Goal: Find contact information: Find contact information

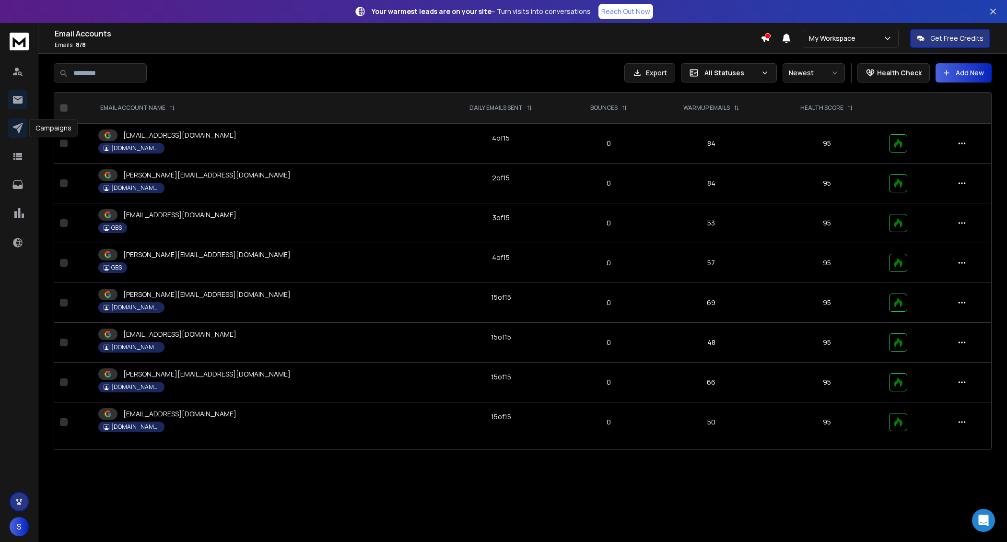
click at [25, 119] on link at bounding box center [17, 127] width 19 height 19
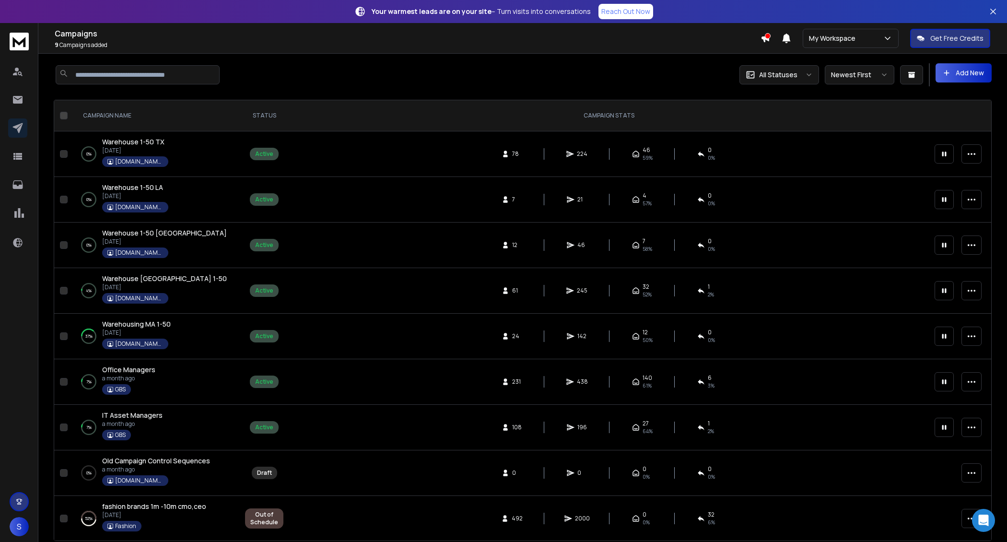
click at [145, 140] on span "Warehouse 1-50 TX" at bounding box center [133, 141] width 62 height 9
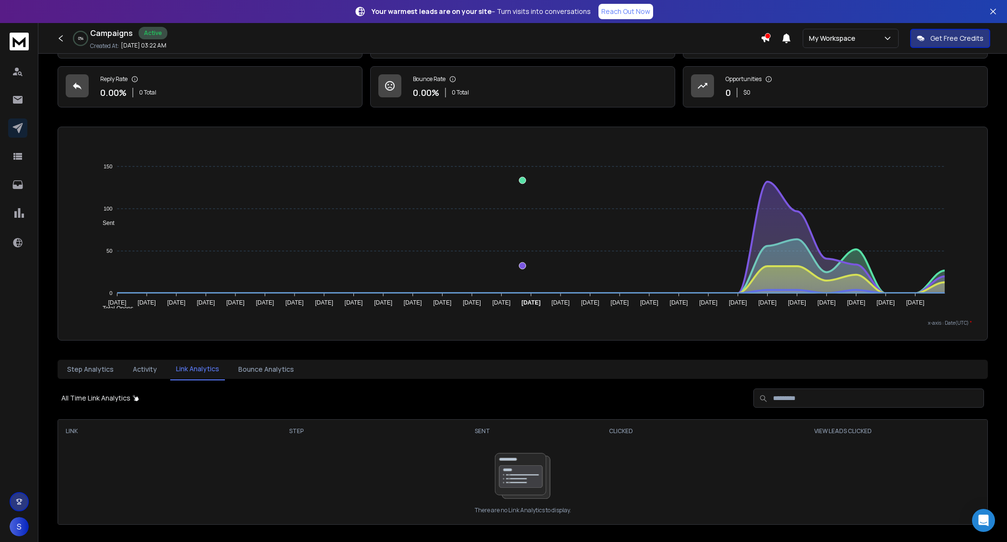
scroll to position [137, 0]
click at [189, 302] on div "Leads Contacted 78 Open Rate 58.97 % 46 Total Click Rate 5.13 % 4 Total Reply R…" at bounding box center [523, 274] width 930 height 511
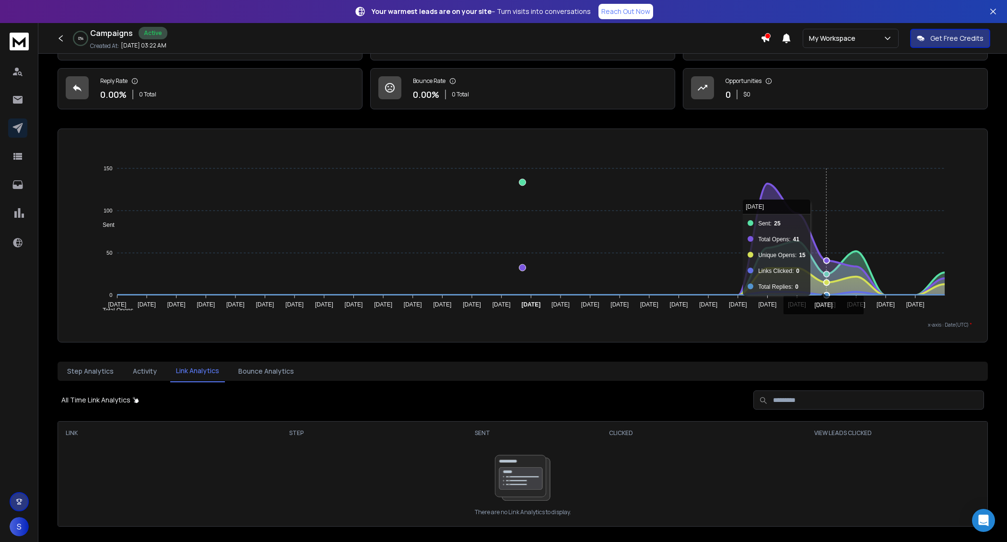
scroll to position [0, 0]
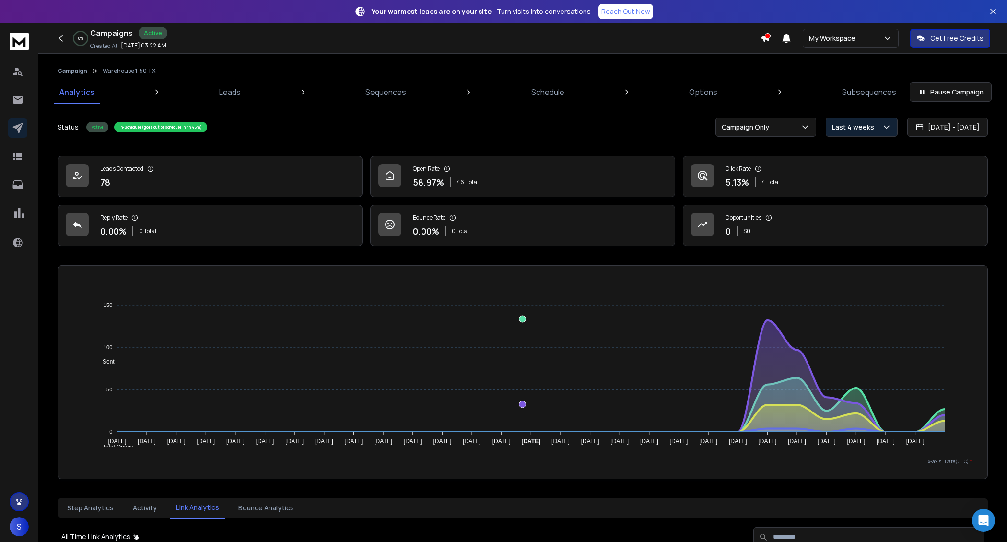
click at [844, 128] on p "Last 4 weeks" at bounding box center [855, 127] width 46 height 10
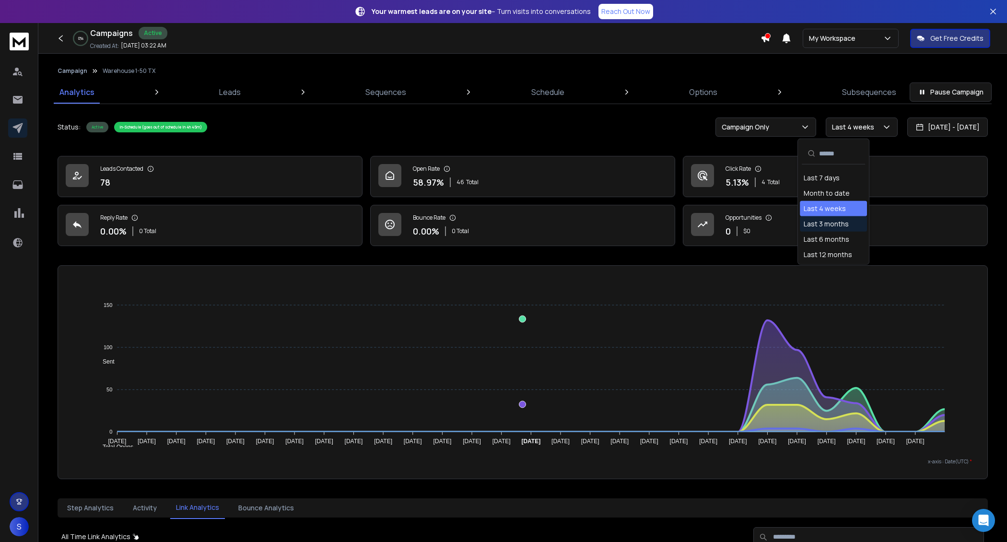
click at [850, 228] on div "Last 3 months" at bounding box center [833, 223] width 67 height 15
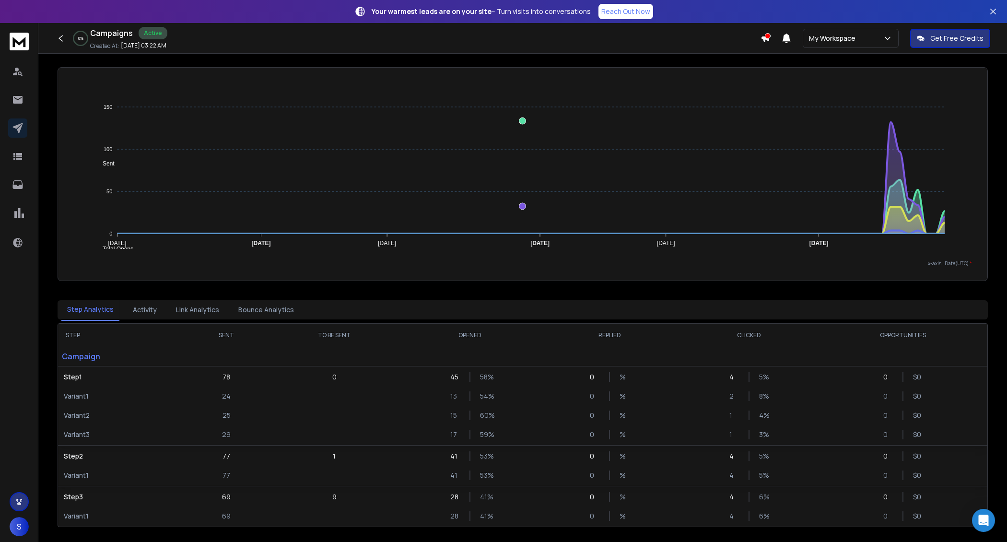
scroll to position [137, 0]
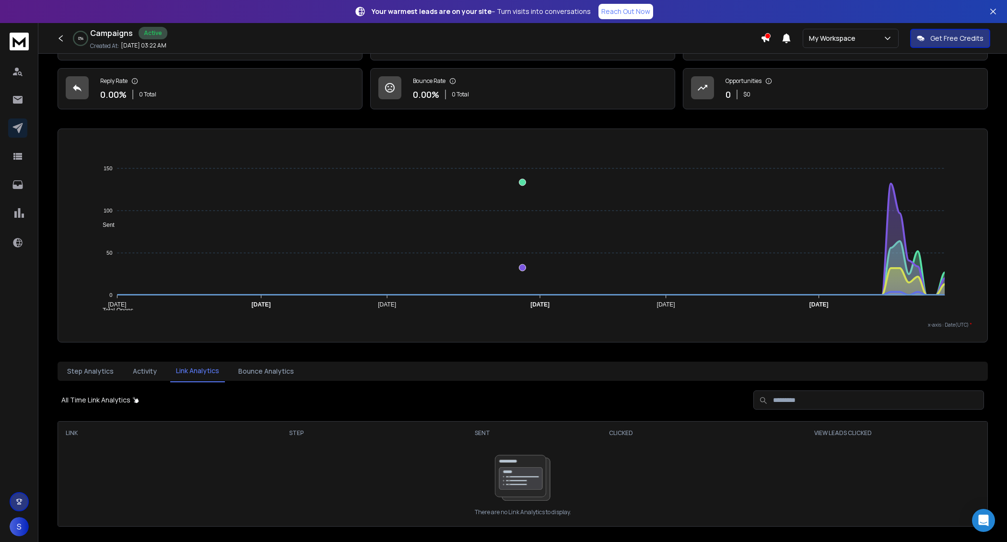
click at [205, 304] on div "Leads Contacted 78 Open Rate 58.97 % 46 Total Click Rate 5.13 % 4 Total Reply R…" at bounding box center [523, 274] width 930 height 511
click at [96, 376] on button "Step Analytics" at bounding box center [90, 371] width 58 height 21
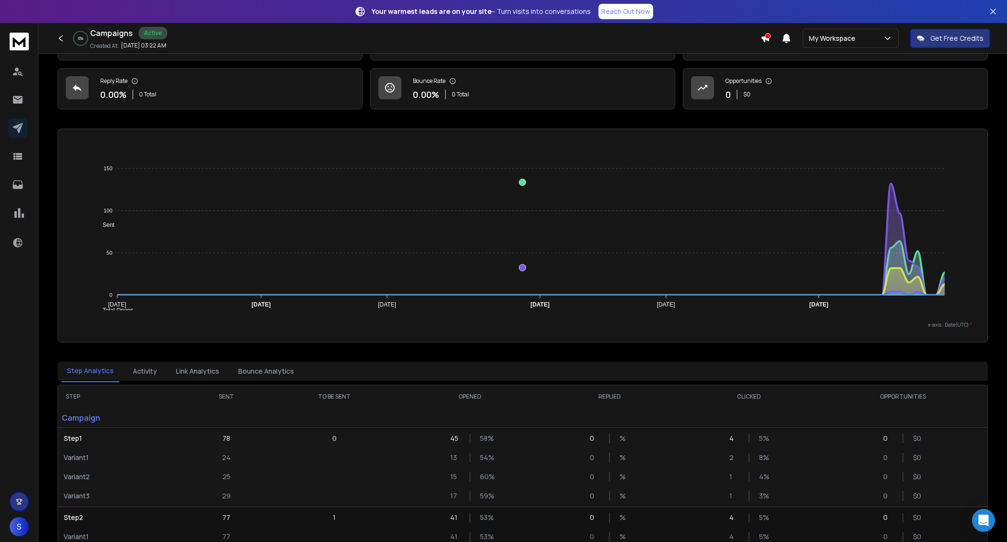
scroll to position [198, 0]
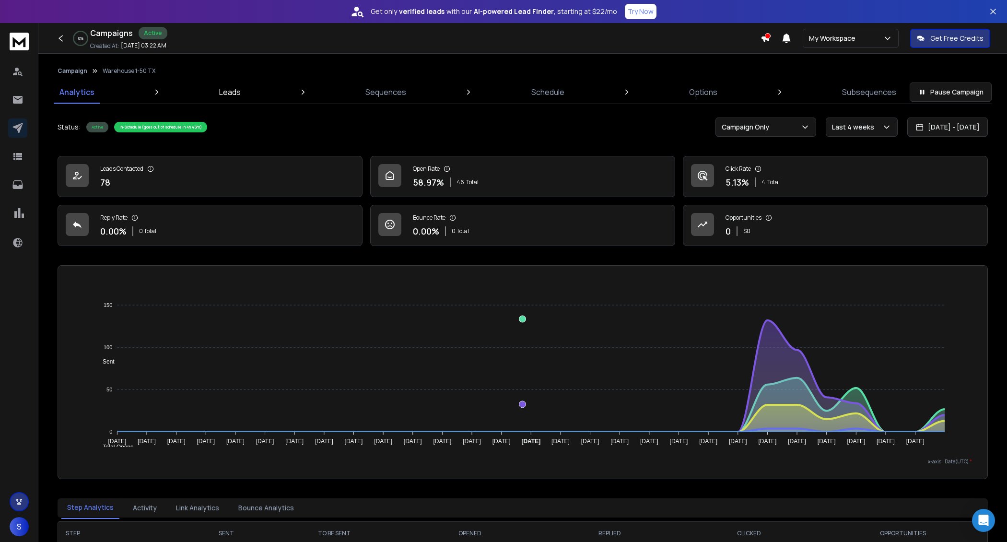
click at [229, 86] on p "Leads" at bounding box center [230, 92] width 22 height 12
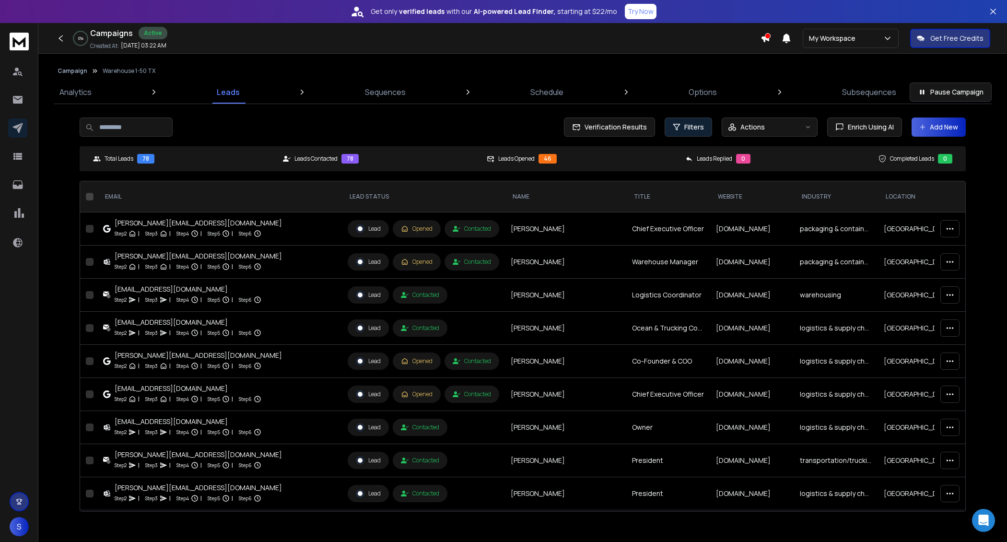
click at [695, 120] on button "Filters" at bounding box center [688, 126] width 47 height 19
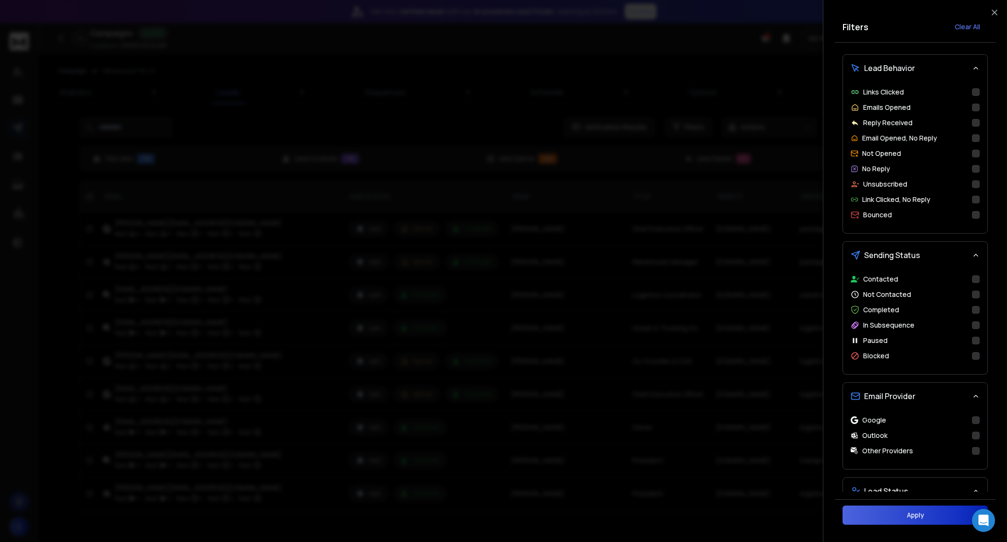
click at [975, 93] on button "Links Clicked" at bounding box center [976, 92] width 8 height 8
click at [919, 517] on button "Apply" at bounding box center [914, 514] width 145 height 19
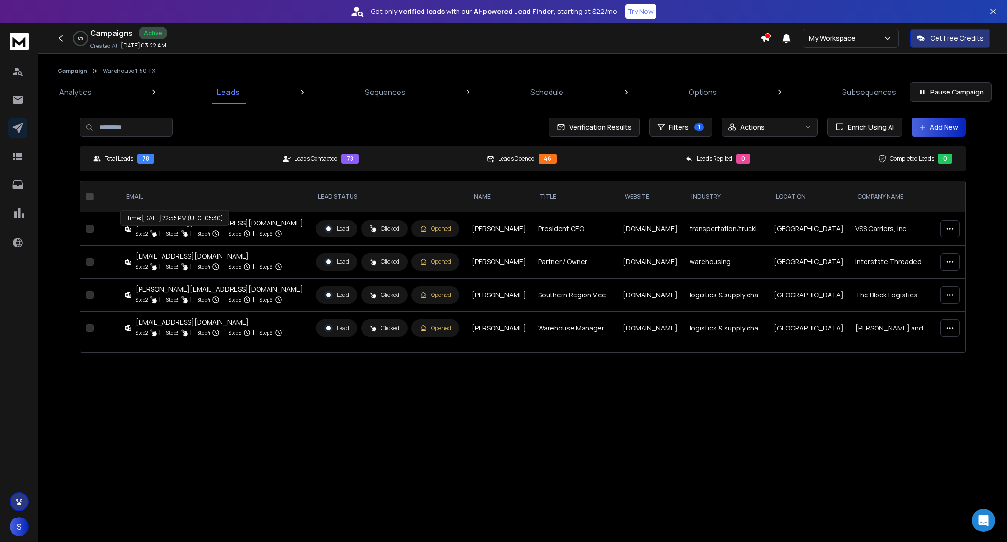
click at [172, 230] on p "Step 3" at bounding box center [172, 234] width 12 height 10
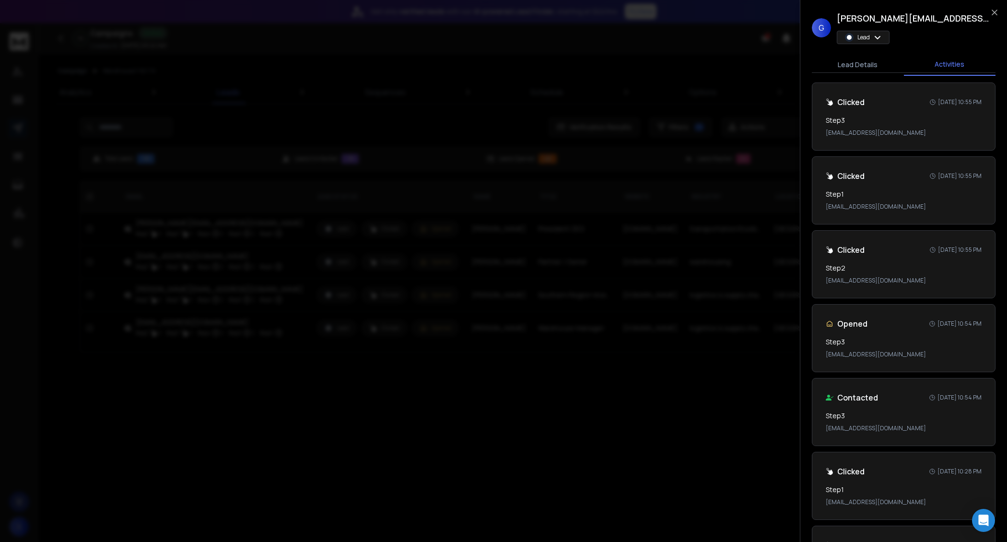
click at [958, 54] on button "Activities" at bounding box center [950, 65] width 92 height 22
click at [641, 119] on div at bounding box center [503, 271] width 1007 height 542
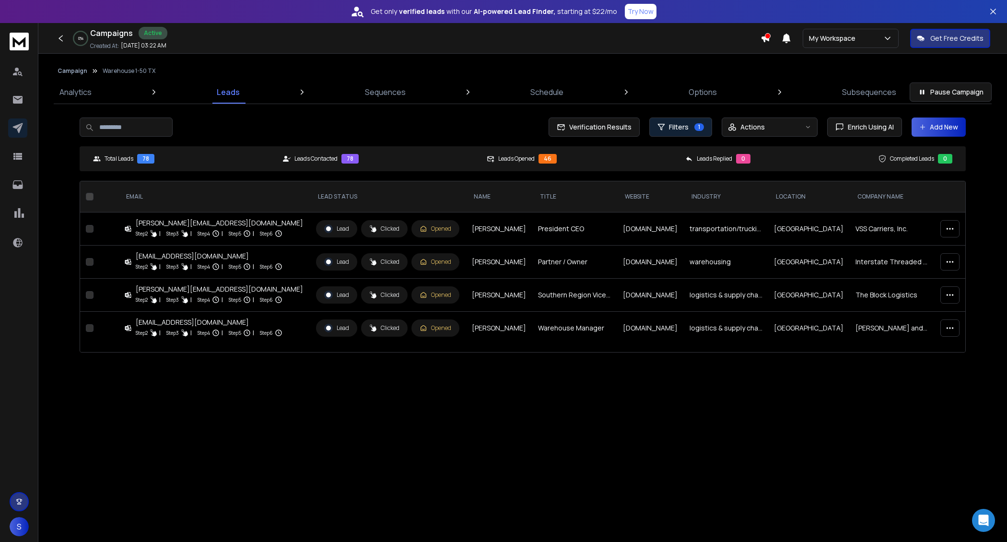
click at [694, 125] on button "Filters 1" at bounding box center [680, 126] width 63 height 19
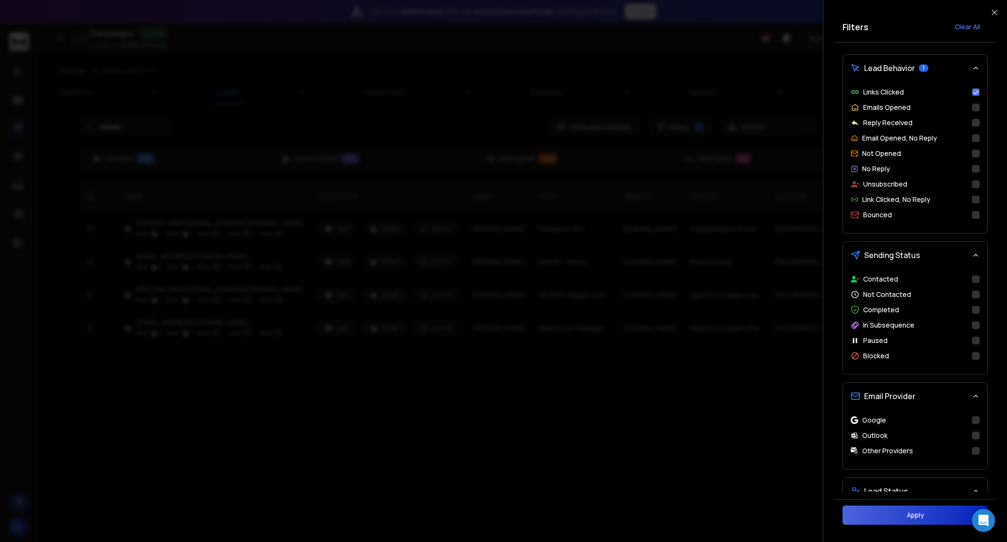
click at [977, 89] on button "Links Clicked" at bounding box center [976, 92] width 8 height 8
click at [906, 201] on p "Link Clicked, No Reply" at bounding box center [896, 200] width 68 height 10
click at [972, 201] on button "Link Clicked, No Reply" at bounding box center [976, 200] width 8 height 8
click at [907, 516] on button "Apply" at bounding box center [914, 514] width 145 height 19
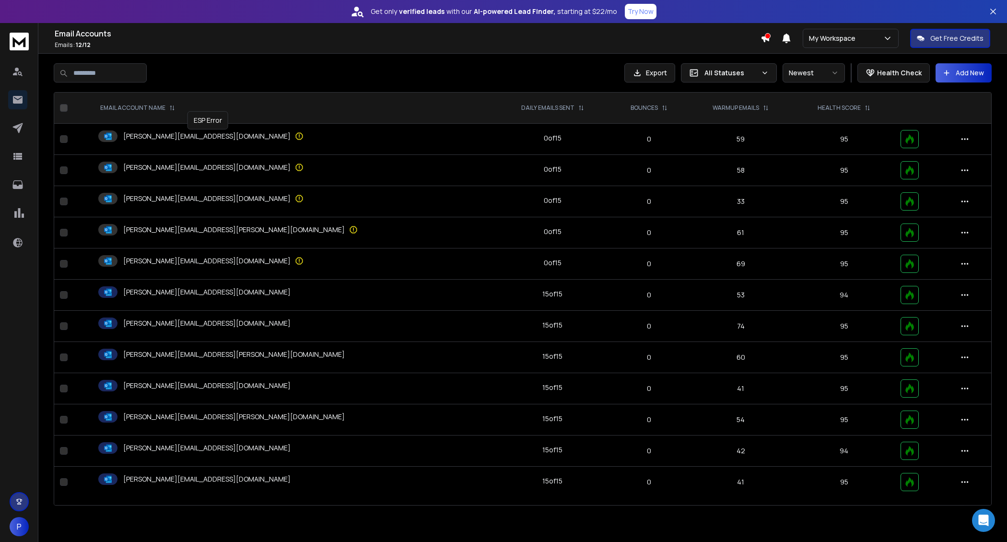
click at [294, 136] on icon at bounding box center [299, 136] width 10 height 10
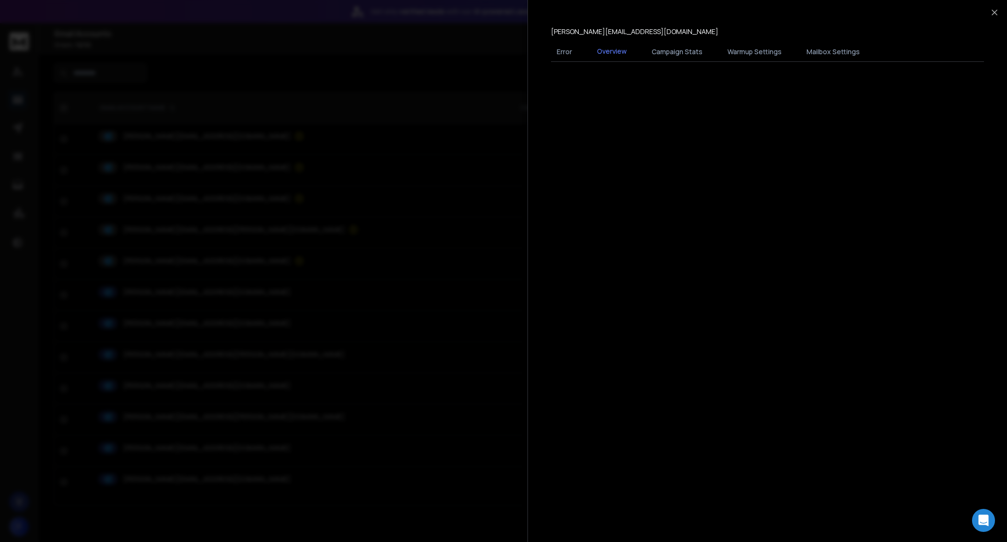
click at [175, 142] on div at bounding box center [503, 271] width 1007 height 542
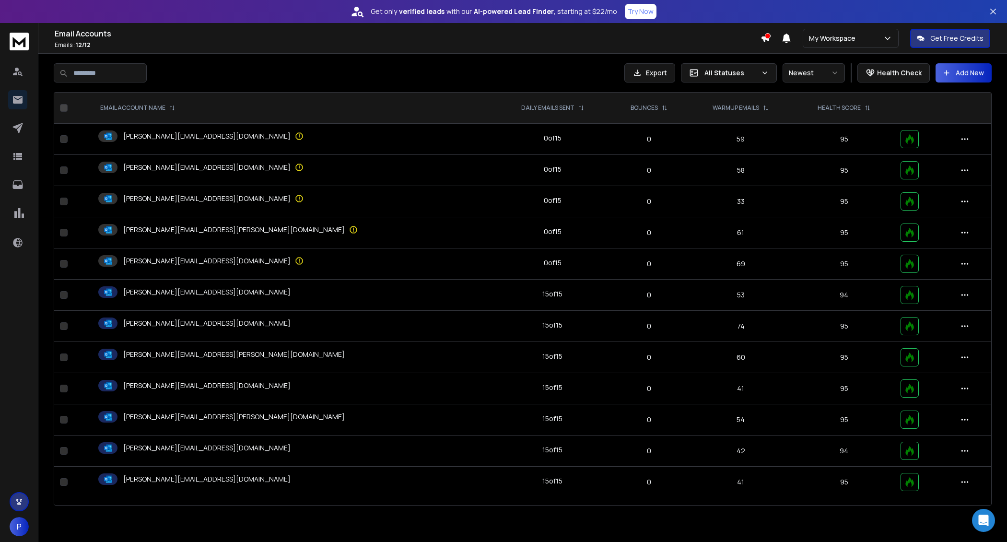
click at [181, 131] on p "paul@stingboxintro.com" at bounding box center [206, 136] width 167 height 10
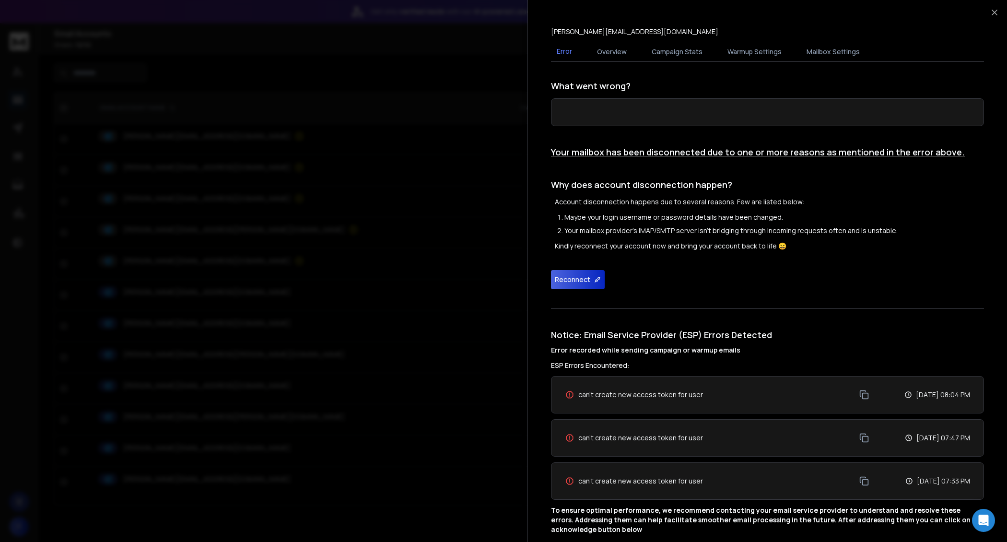
click at [608, 36] on div "paul@stingboxintro.com Error Overview Campaign Stats Warmup Settings Mailbox Se…" at bounding box center [767, 300] width 456 height 576
copy p "paul@stingboxintro.com"
click at [336, 88] on div at bounding box center [503, 271] width 1007 height 542
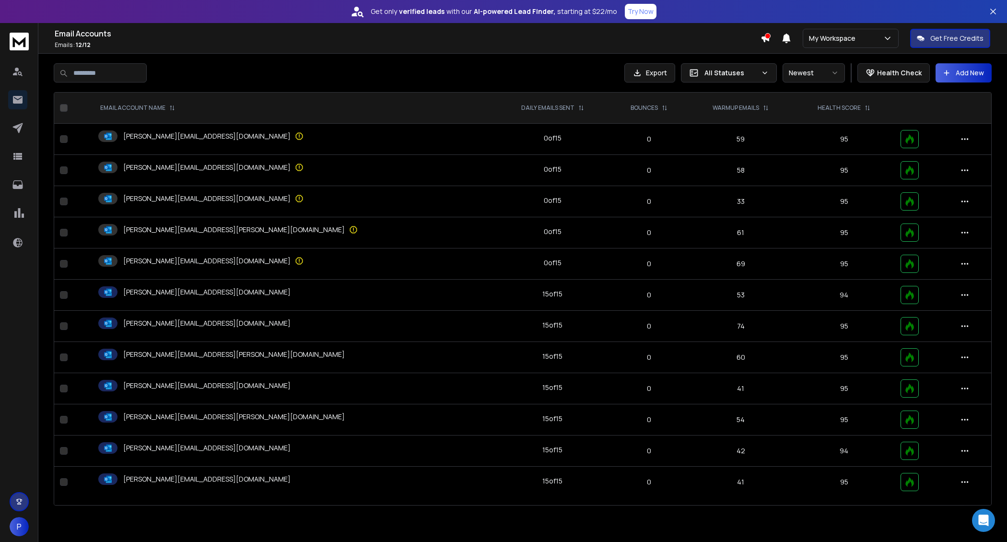
click at [191, 165] on p "[PERSON_NAME][EMAIL_ADDRESS][DOMAIN_NAME]" at bounding box center [206, 168] width 167 height 10
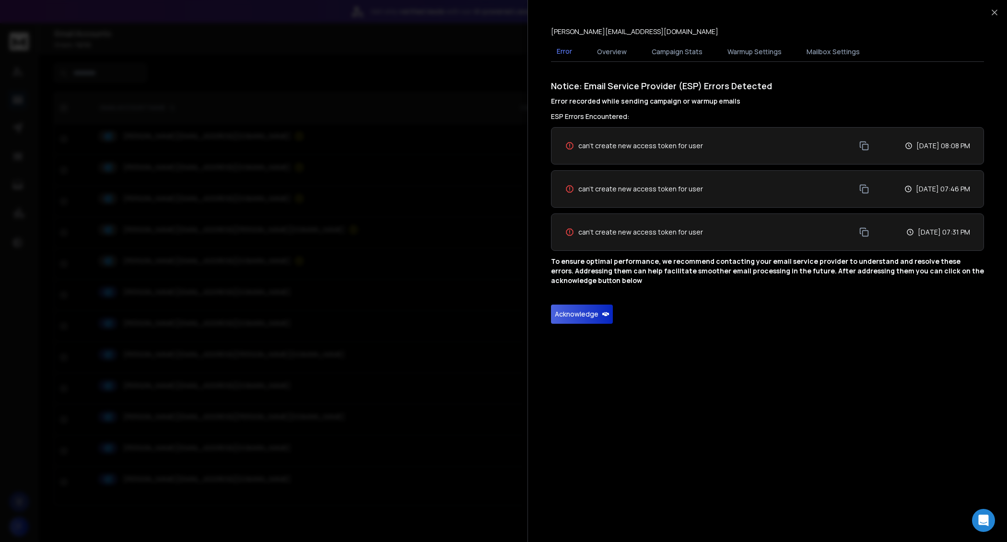
click at [593, 30] on p "[PERSON_NAME][EMAIL_ADDRESS][DOMAIN_NAME]" at bounding box center [634, 32] width 167 height 10
copy p "[PERSON_NAME][EMAIL_ADDRESS][DOMAIN_NAME]"
click at [338, 110] on div at bounding box center [503, 271] width 1007 height 542
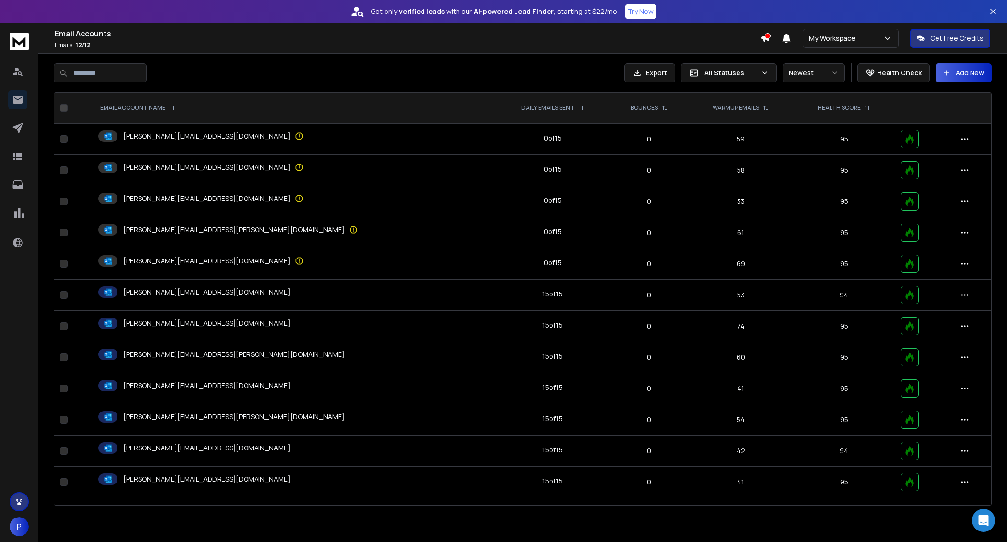
click at [194, 201] on p "[PERSON_NAME][EMAIL_ADDRESS][DOMAIN_NAME]" at bounding box center [206, 199] width 167 height 10
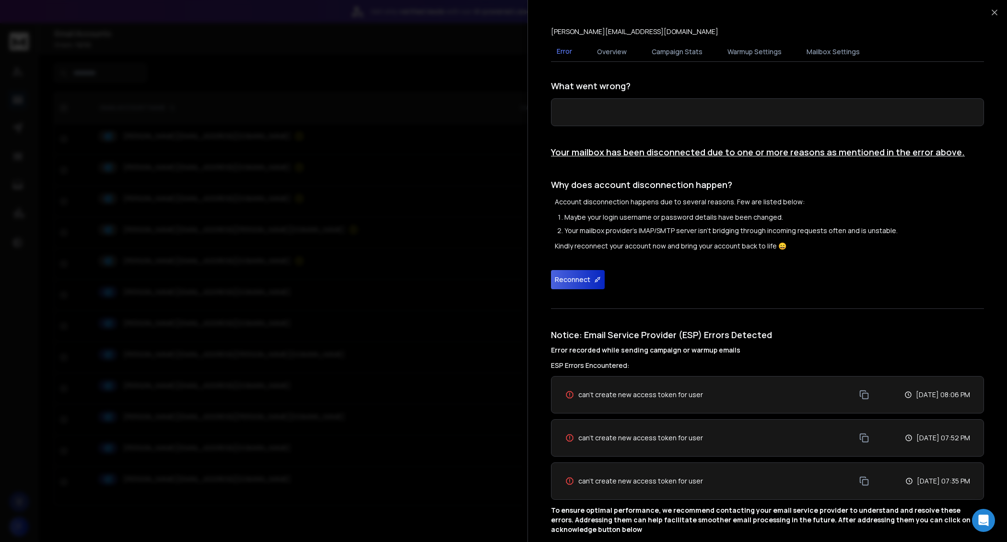
click at [595, 33] on p "[PERSON_NAME][EMAIL_ADDRESS][DOMAIN_NAME]" at bounding box center [634, 32] width 167 height 10
copy p "[PERSON_NAME][EMAIL_ADDRESS][DOMAIN_NAME]"
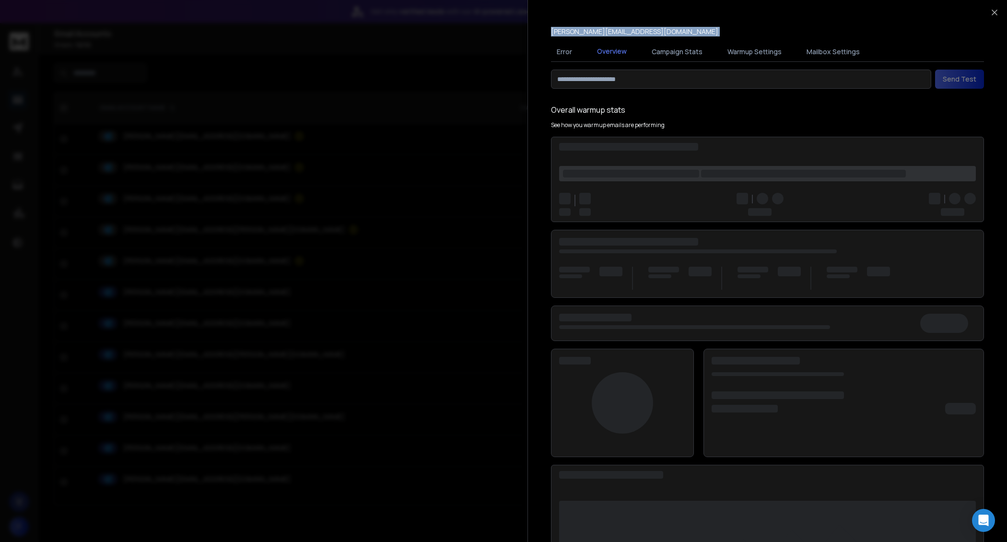
click at [301, 139] on div at bounding box center [503, 271] width 1007 height 542
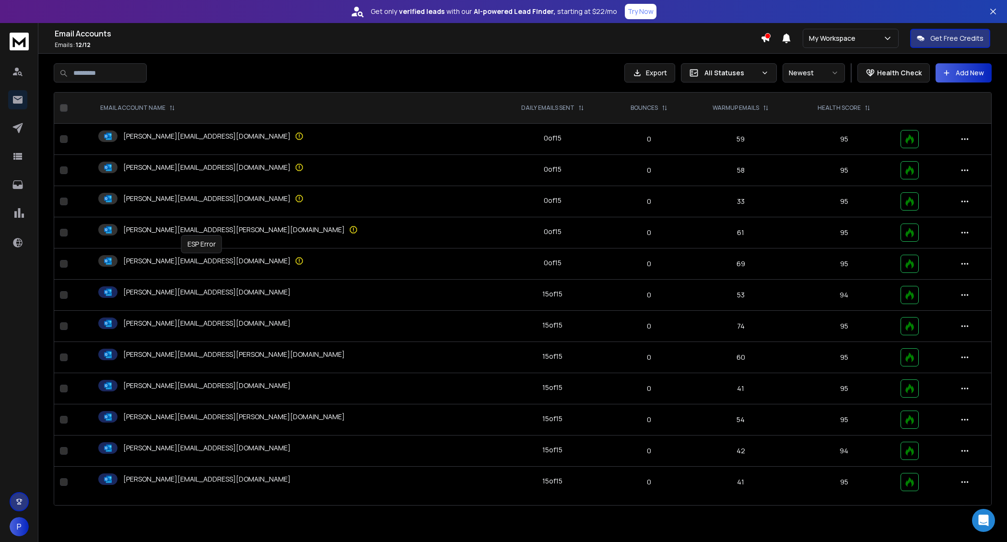
click at [196, 235] on div "ESP Error" at bounding box center [201, 244] width 41 height 18
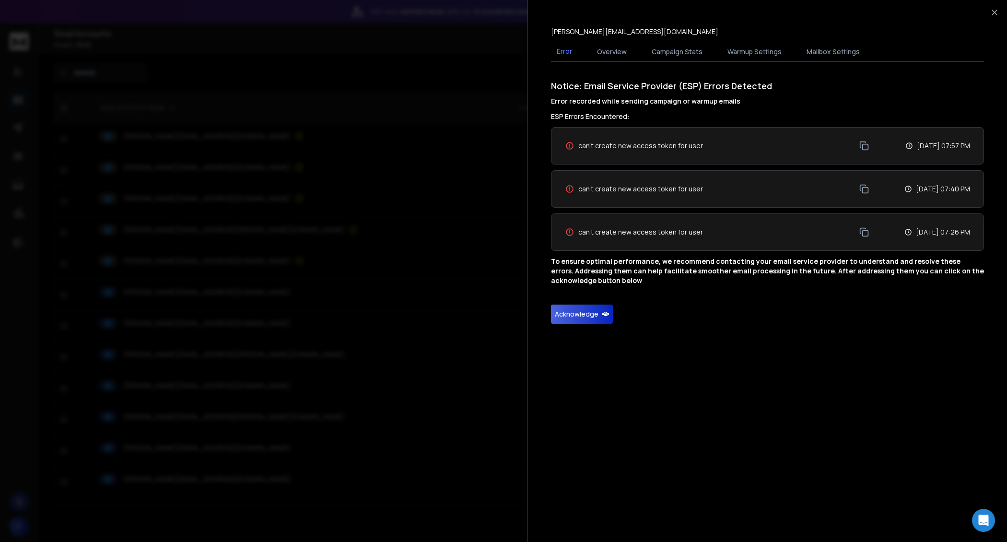
click at [578, 35] on p "[PERSON_NAME][EMAIL_ADDRESS][DOMAIN_NAME]" at bounding box center [634, 32] width 167 height 10
click at [403, 136] on div at bounding box center [503, 271] width 1007 height 542
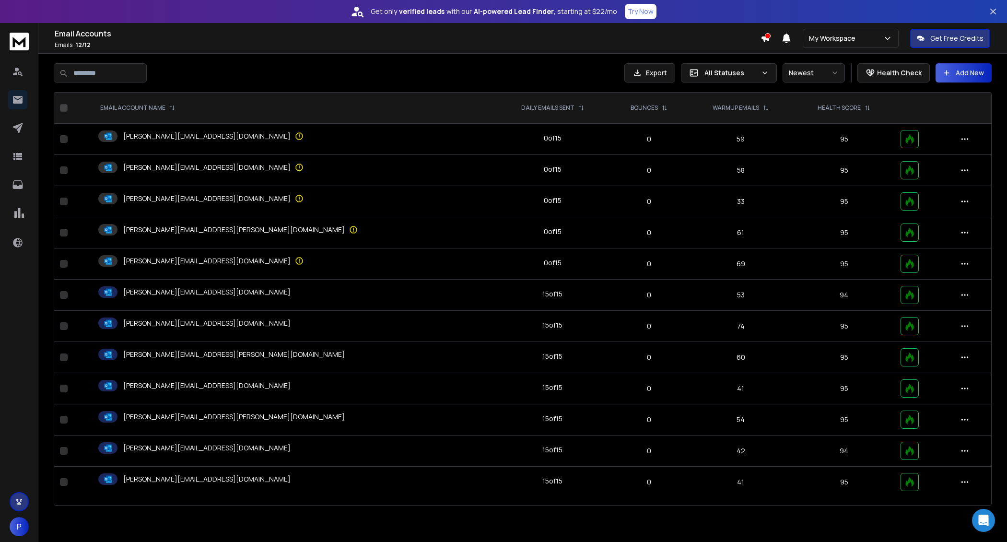
click at [178, 256] on p "[PERSON_NAME][EMAIL_ADDRESS][DOMAIN_NAME]" at bounding box center [206, 261] width 167 height 10
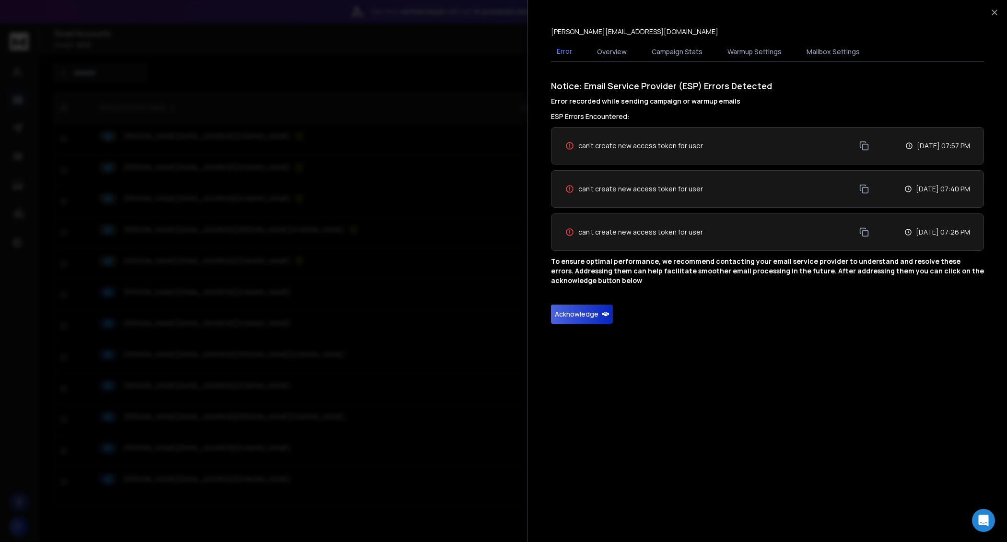
click at [595, 20] on div "paul@stingboxhq.com Error Overview Campaign Stats Warmup Settings Mailbox Setti…" at bounding box center [767, 175] width 456 height 327
click at [577, 24] on div "paul@stingboxhq.com Error Overview Campaign Stats Warmup Settings Mailbox Setti…" at bounding box center [767, 175] width 456 height 327
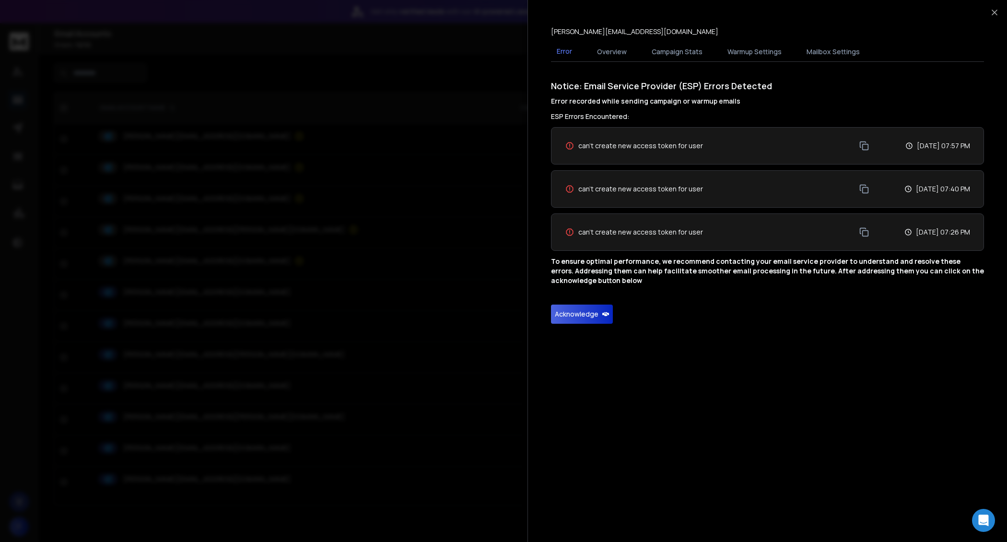
click at [577, 36] on div "paul@stingboxhq.com Error Overview Campaign Stats Warmup Settings Mailbox Setti…" at bounding box center [767, 175] width 456 height 327
click at [577, 34] on p "[PERSON_NAME][EMAIL_ADDRESS][DOMAIN_NAME]" at bounding box center [634, 32] width 167 height 10
copy p "[PERSON_NAME][EMAIL_ADDRESS][DOMAIN_NAME]"
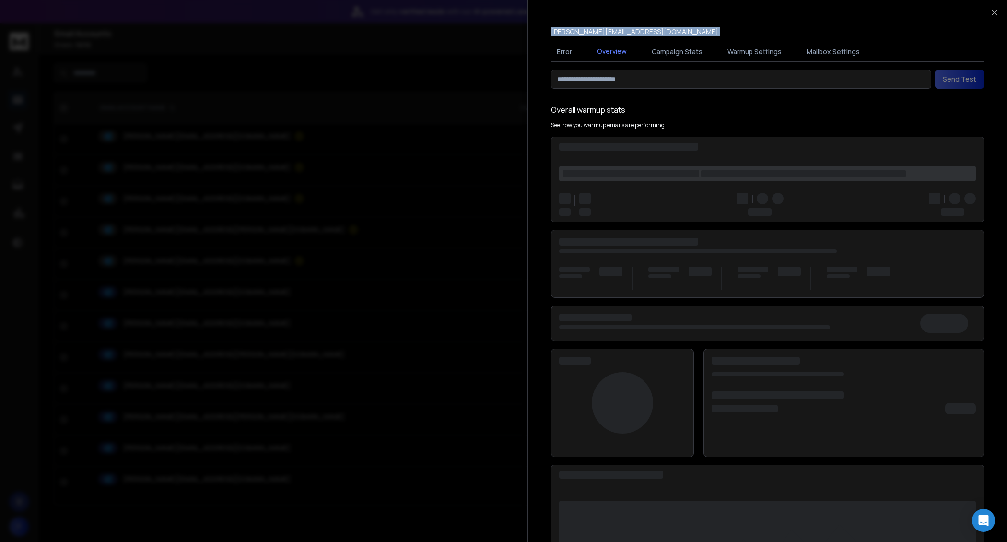
click at [228, 97] on div at bounding box center [503, 271] width 1007 height 542
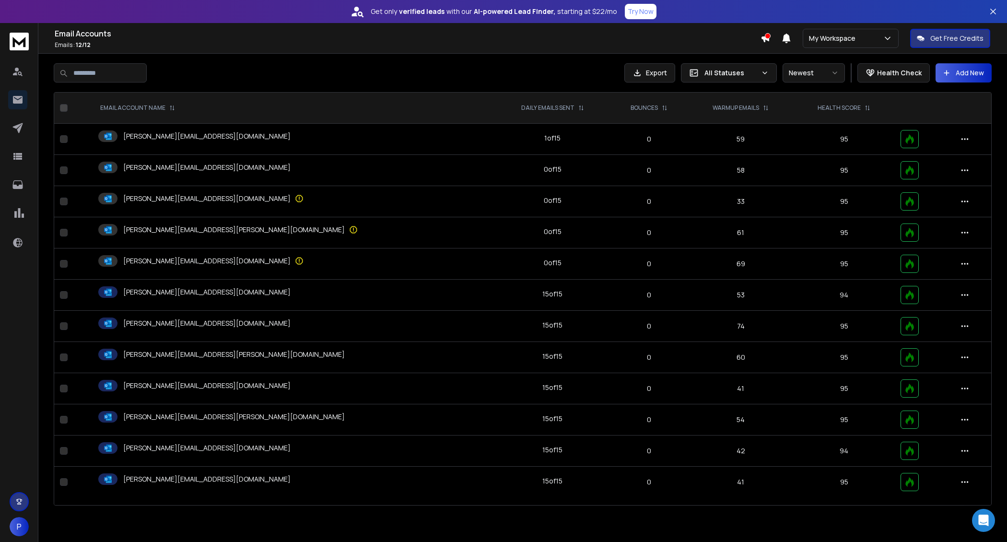
click at [155, 196] on p "[PERSON_NAME][EMAIL_ADDRESS][DOMAIN_NAME]" at bounding box center [206, 199] width 167 height 10
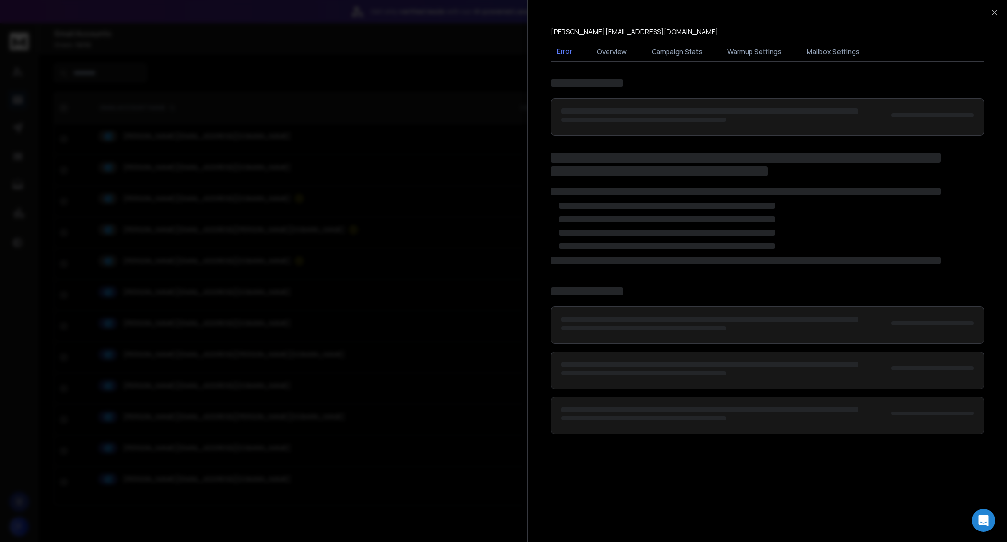
click at [207, 76] on div at bounding box center [503, 271] width 1007 height 542
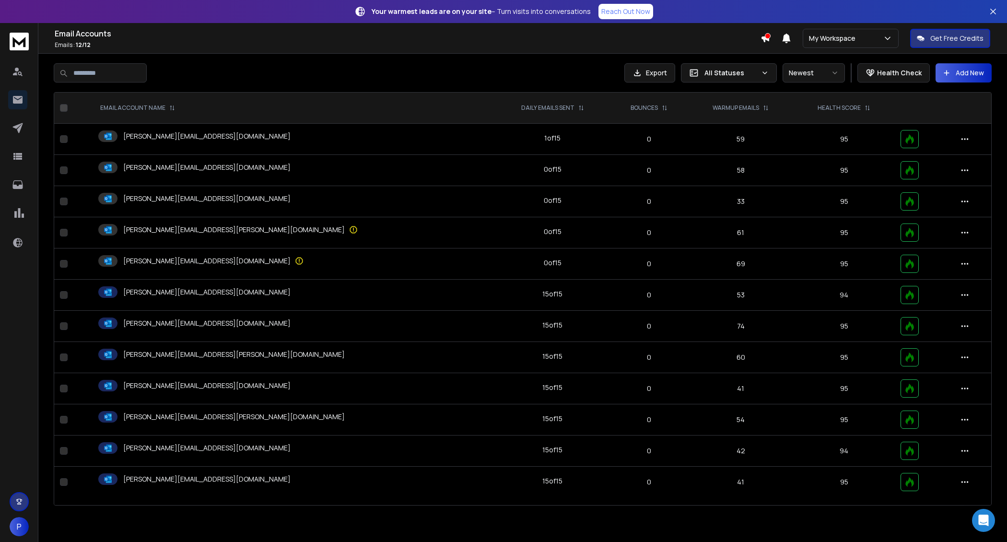
click at [188, 226] on p "[PERSON_NAME][EMAIL_ADDRESS][PERSON_NAME][DOMAIN_NAME]" at bounding box center [234, 230] width 222 height 10
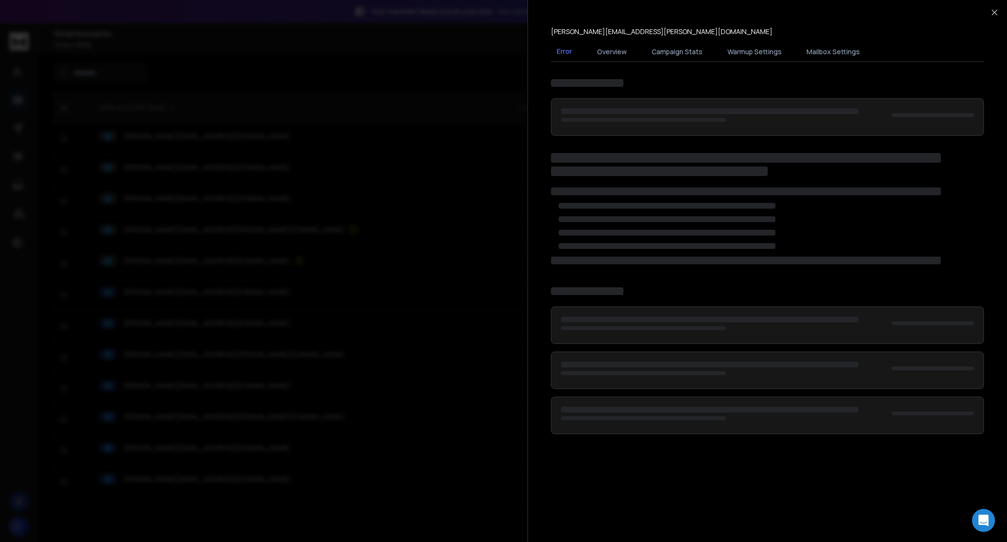
click at [632, 30] on p "[PERSON_NAME][EMAIL_ADDRESS][PERSON_NAME][DOMAIN_NAME]" at bounding box center [662, 32] width 222 height 10
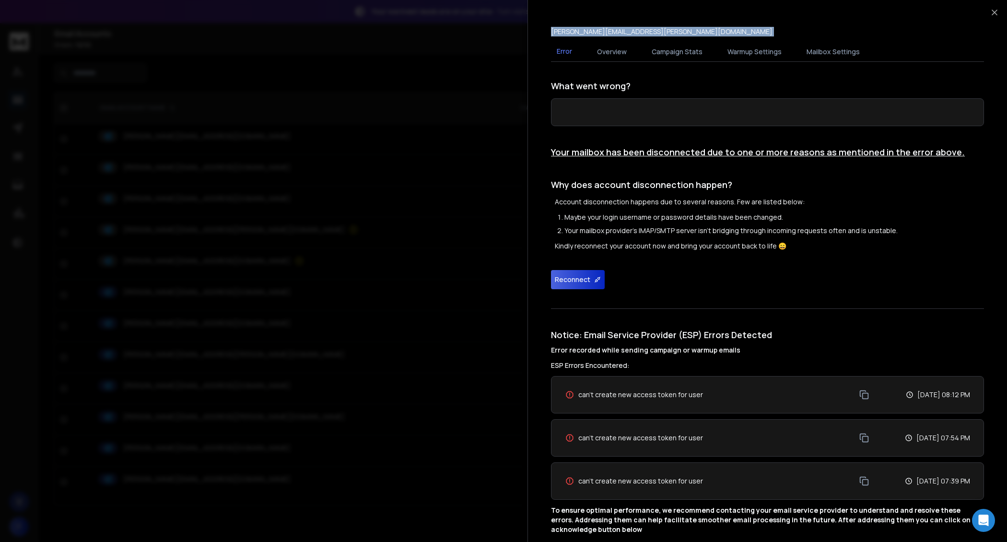
click at [632, 30] on p "[PERSON_NAME][EMAIL_ADDRESS][PERSON_NAME][DOMAIN_NAME]" at bounding box center [662, 32] width 222 height 10
copy p "[PERSON_NAME][EMAIL_ADDRESS][PERSON_NAME][DOMAIN_NAME]"
click at [427, 94] on div at bounding box center [503, 271] width 1007 height 542
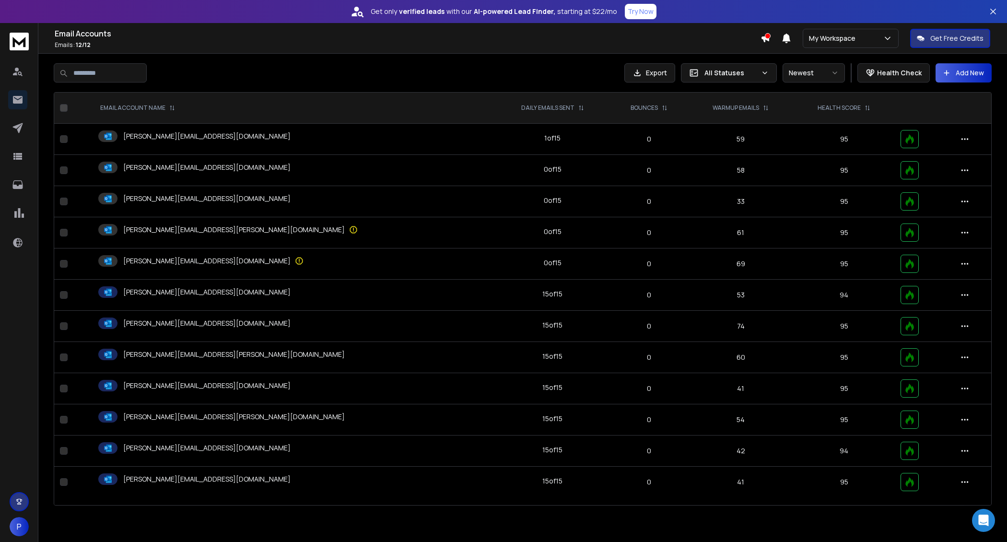
click at [162, 259] on p "[PERSON_NAME][EMAIL_ADDRESS][DOMAIN_NAME]" at bounding box center [206, 261] width 167 height 10
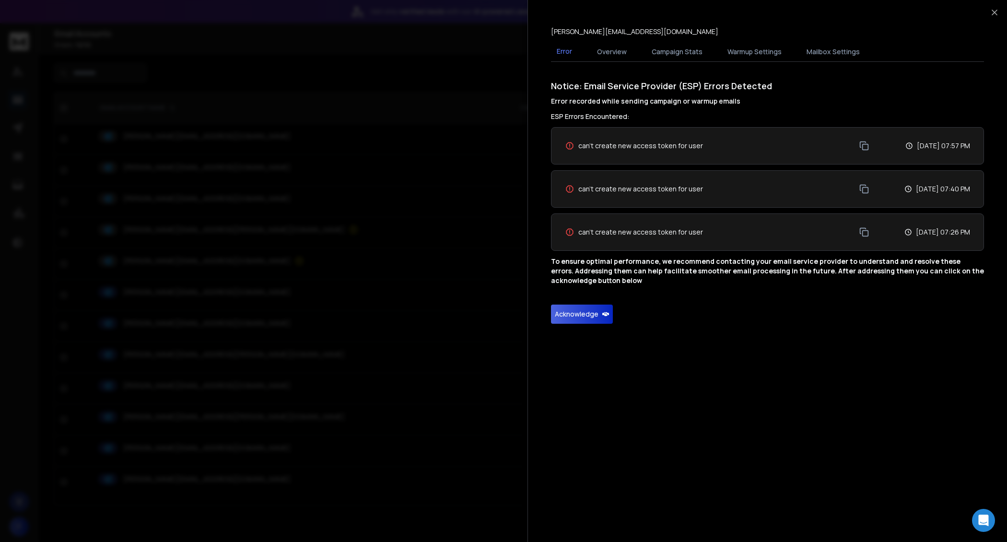
click at [583, 33] on p "[PERSON_NAME][EMAIL_ADDRESS][DOMAIN_NAME]" at bounding box center [634, 32] width 167 height 10
copy p "[PERSON_NAME][EMAIL_ADDRESS][DOMAIN_NAME]"
